Goal: Task Accomplishment & Management: Use online tool/utility

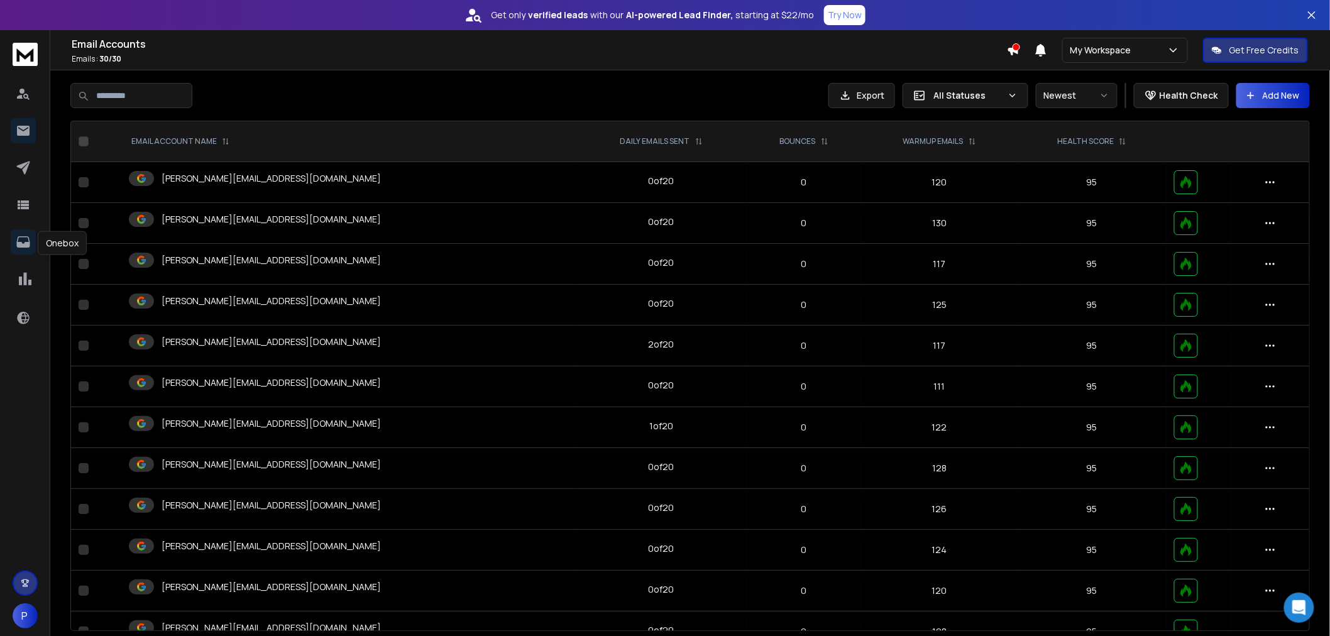
click at [13, 240] on link at bounding box center [23, 242] width 25 height 25
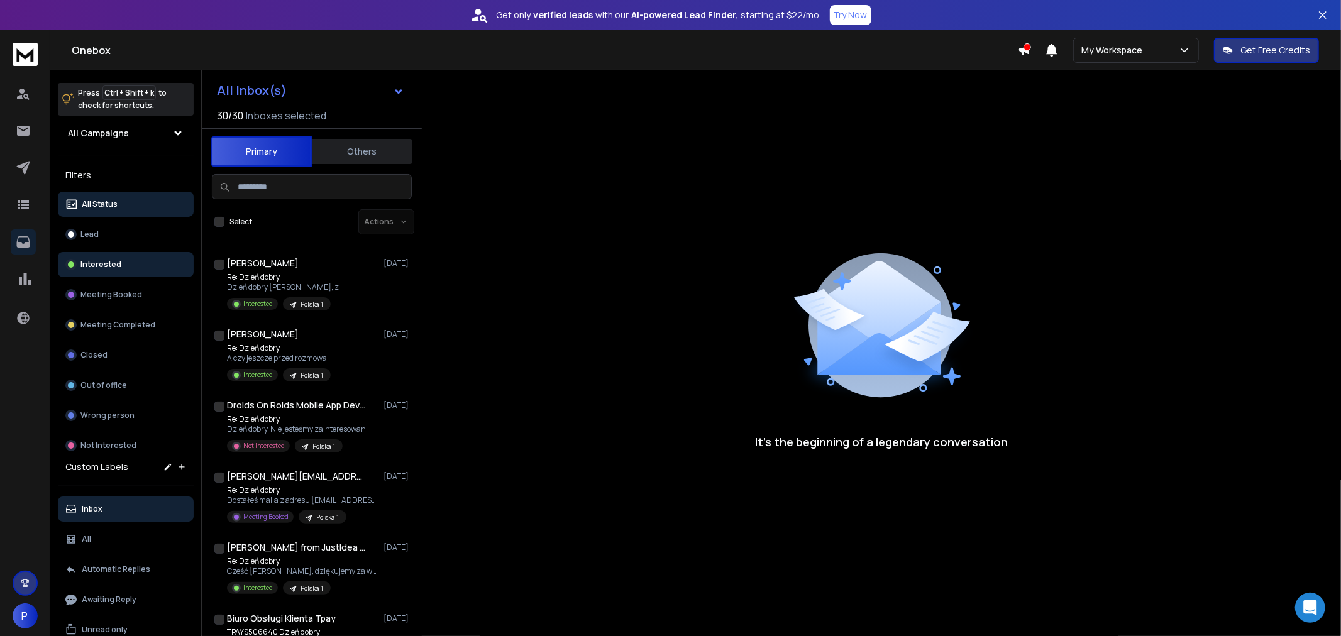
click at [124, 257] on button "Interested" at bounding box center [126, 264] width 136 height 25
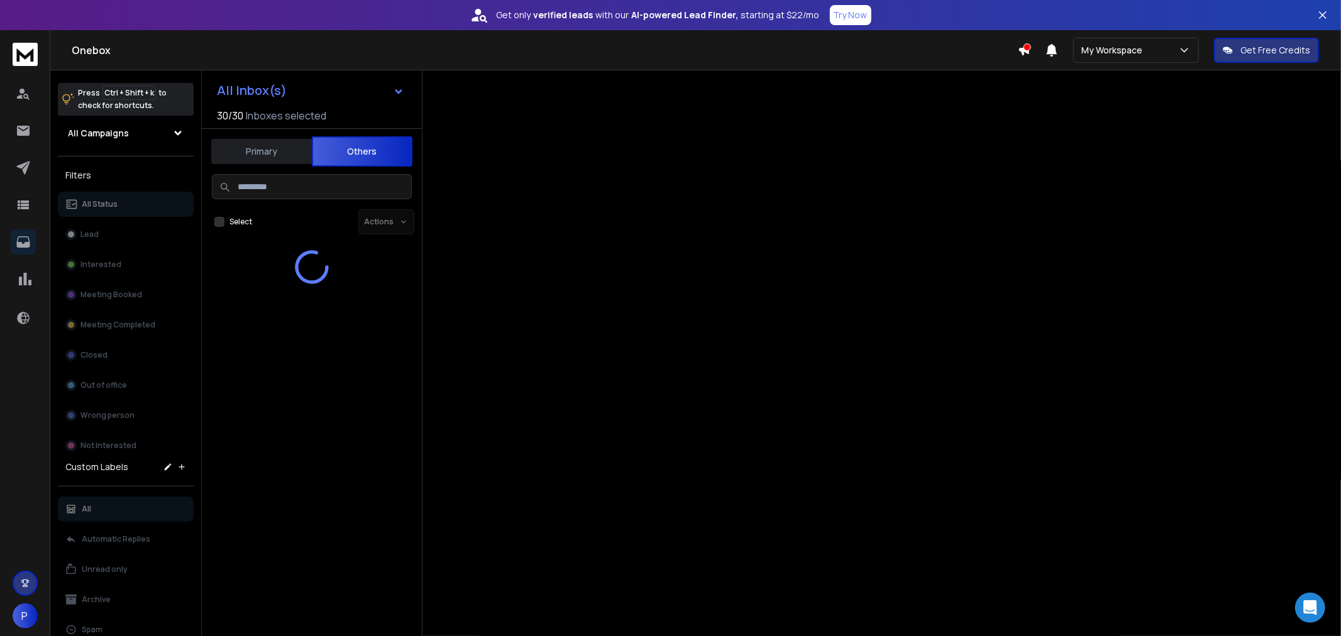
click at [351, 161] on button "Others" at bounding box center [362, 151] width 101 height 30
click at [277, 159] on button "Primary" at bounding box center [261, 151] width 101 height 30
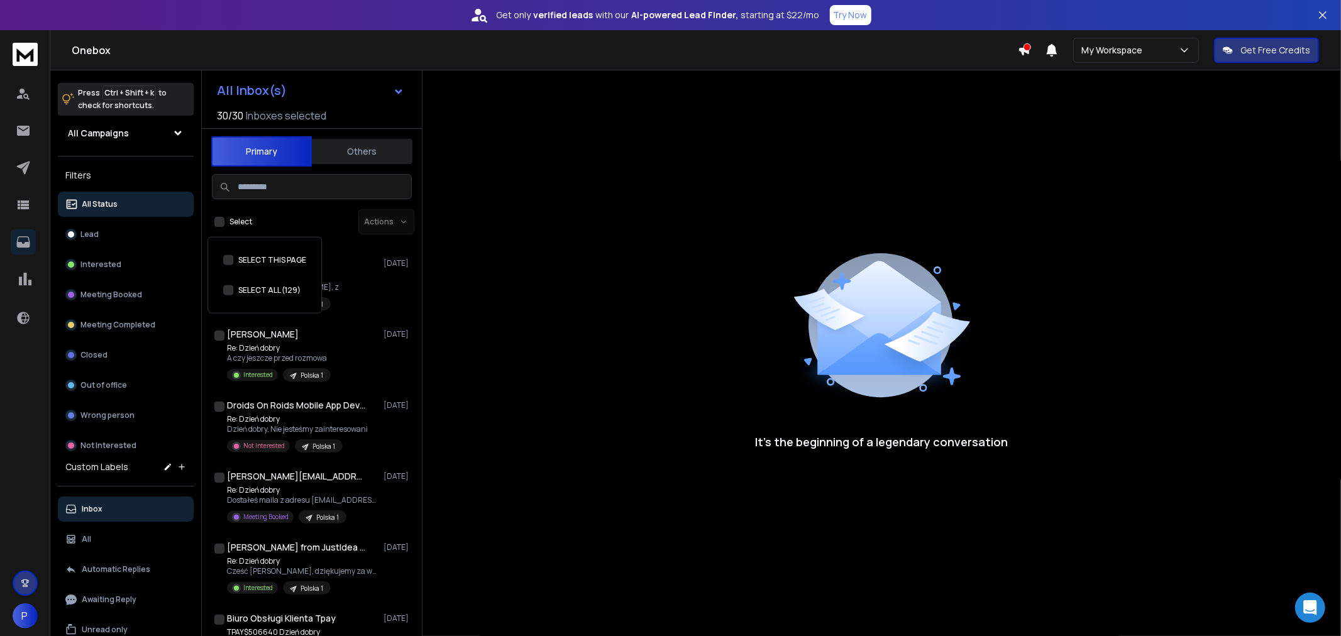
click at [304, 302] on div "SELECT THIS PAGE SELECT ALL (129)" at bounding box center [265, 275] width 98 height 65
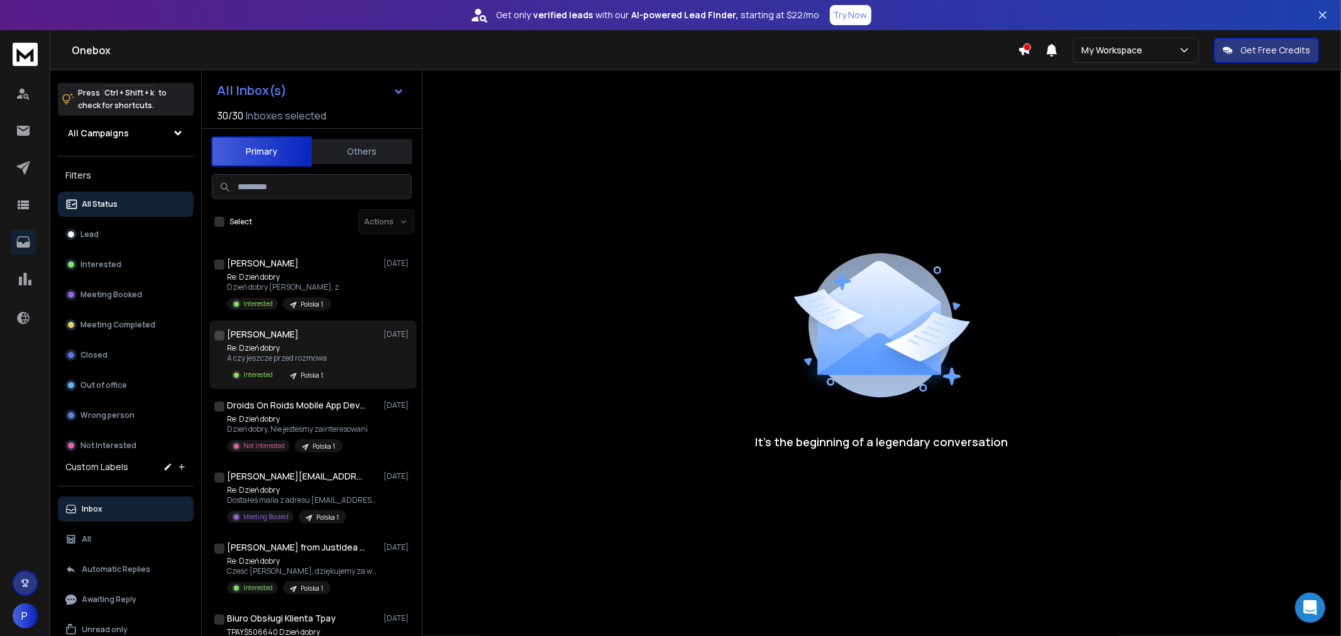
click at [396, 363] on div "Re: Dzień dobry A czy jeszcze przed rozmowa Interested Polska 1" at bounding box center [319, 362] width 185 height 38
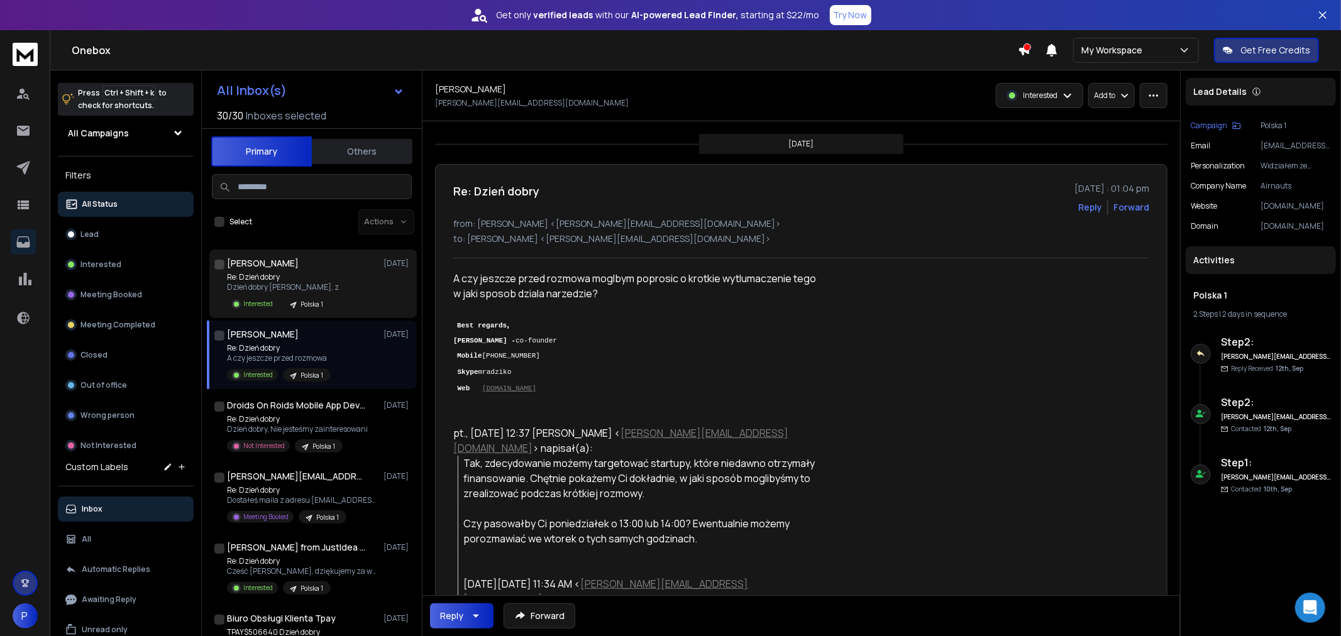
click at [284, 287] on p "Dzień dobry [PERSON_NAME], z" at bounding box center [283, 287] width 112 height 10
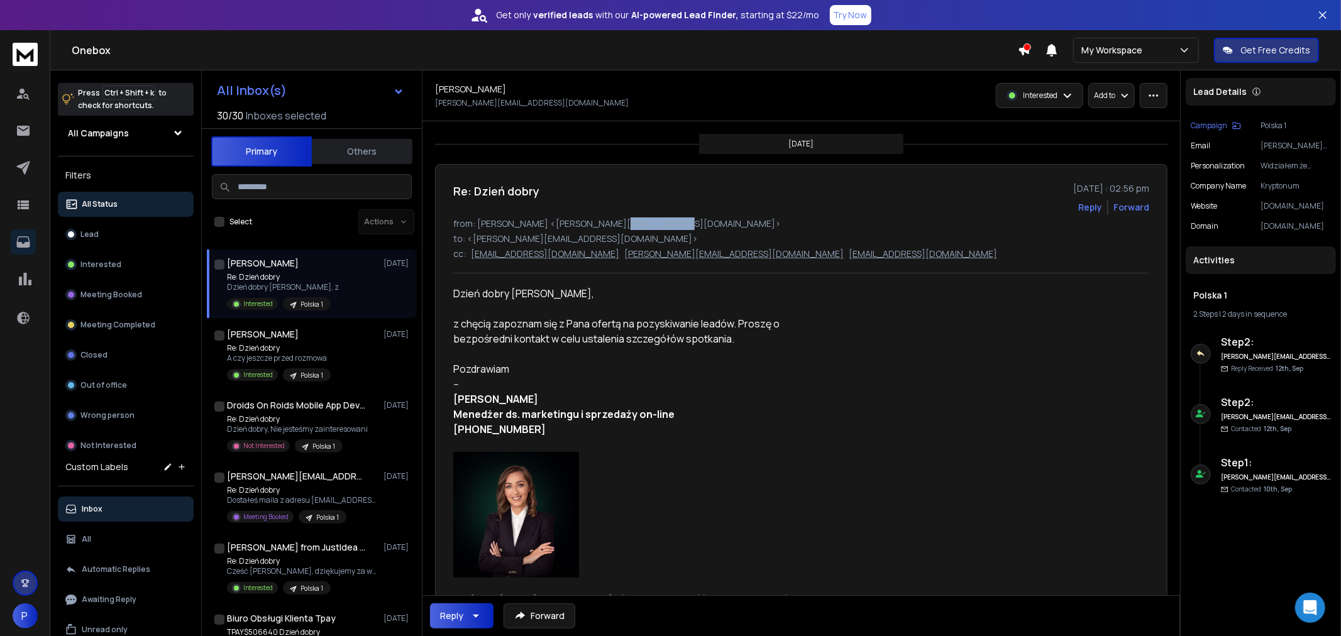
drag, startPoint x: 614, startPoint y: 226, endPoint x: 670, endPoint y: 229, distance: 56.0
click at [670, 229] on p "from: [PERSON_NAME] <[PERSON_NAME][EMAIL_ADDRESS][DOMAIN_NAME]>" at bounding box center [801, 224] width 696 height 13
copy p "[DOMAIN_NAME]"
